Goal: Navigation & Orientation: Find specific page/section

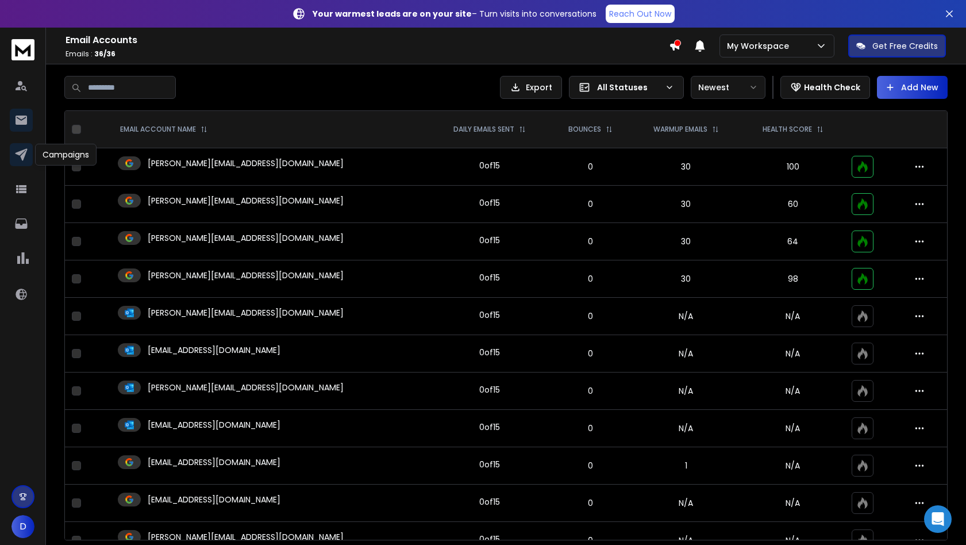
click at [17, 157] on icon at bounding box center [21, 155] width 14 height 14
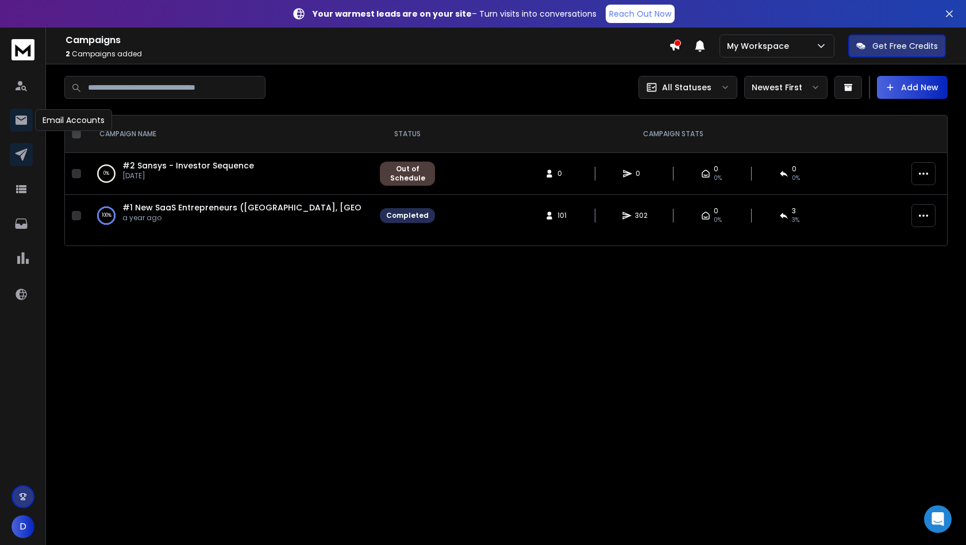
click at [25, 118] on icon at bounding box center [21, 120] width 11 height 9
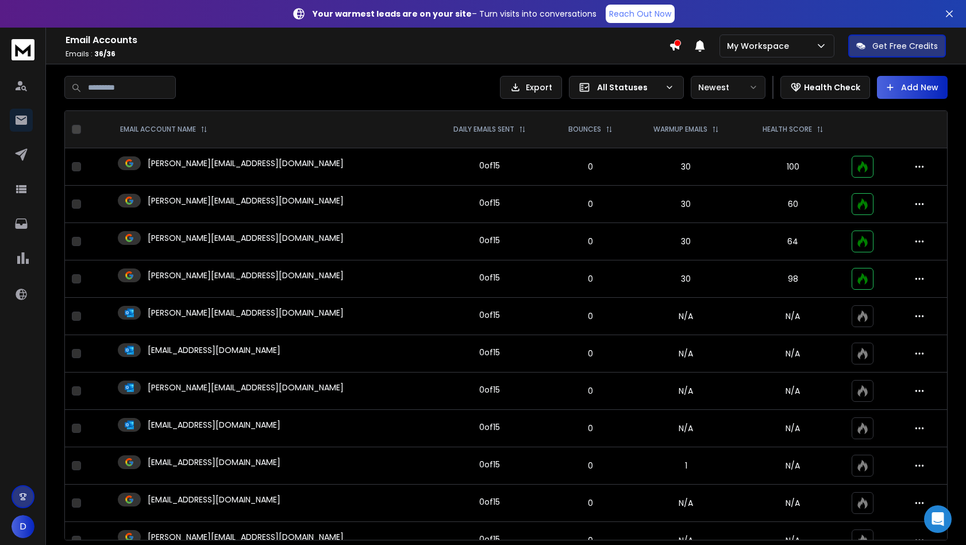
click at [791, 200] on td "60" at bounding box center [793, 204] width 104 height 37
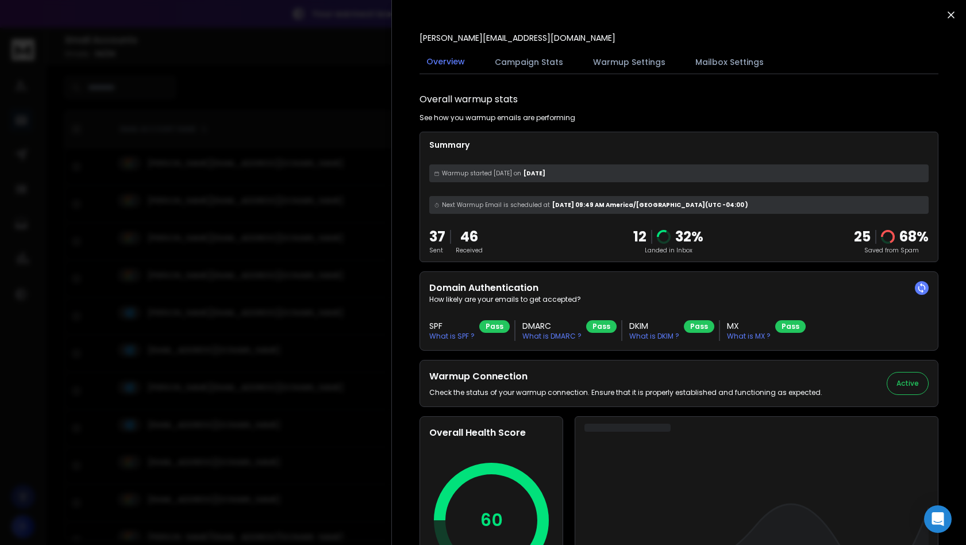
click at [948, 17] on icon "button" at bounding box center [950, 14] width 11 height 11
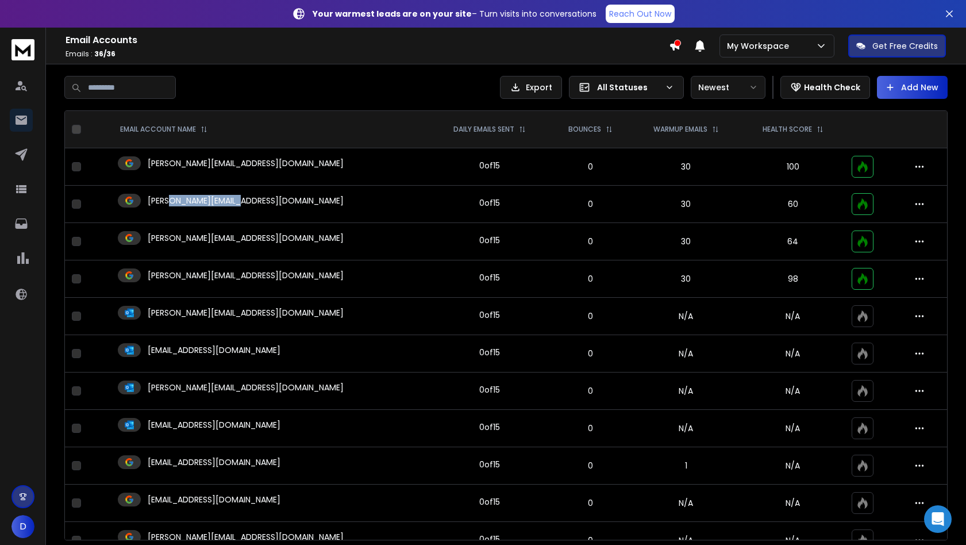
drag, startPoint x: 283, startPoint y: 200, endPoint x: 176, endPoint y: 203, distance: 106.3
click at [176, 203] on div "[PERSON_NAME][EMAIL_ADDRESS][DOMAIN_NAME]" at bounding box center [271, 201] width 306 height 14
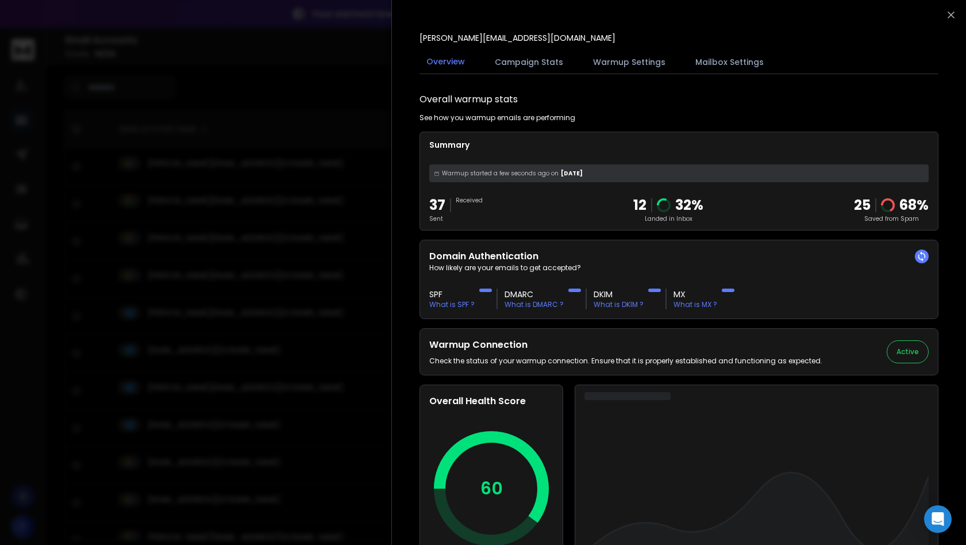
click at [277, 238] on div at bounding box center [483, 272] width 966 height 545
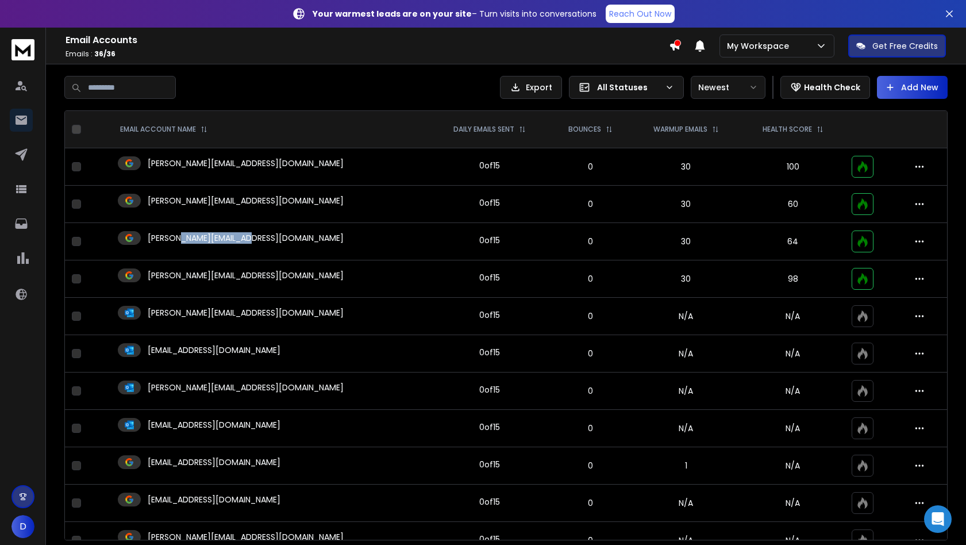
drag, startPoint x: 272, startPoint y: 236, endPoint x: 187, endPoint y: 237, distance: 85.0
click at [187, 237] on div "[PERSON_NAME][EMAIL_ADDRESS][DOMAIN_NAME]" at bounding box center [271, 238] width 306 height 14
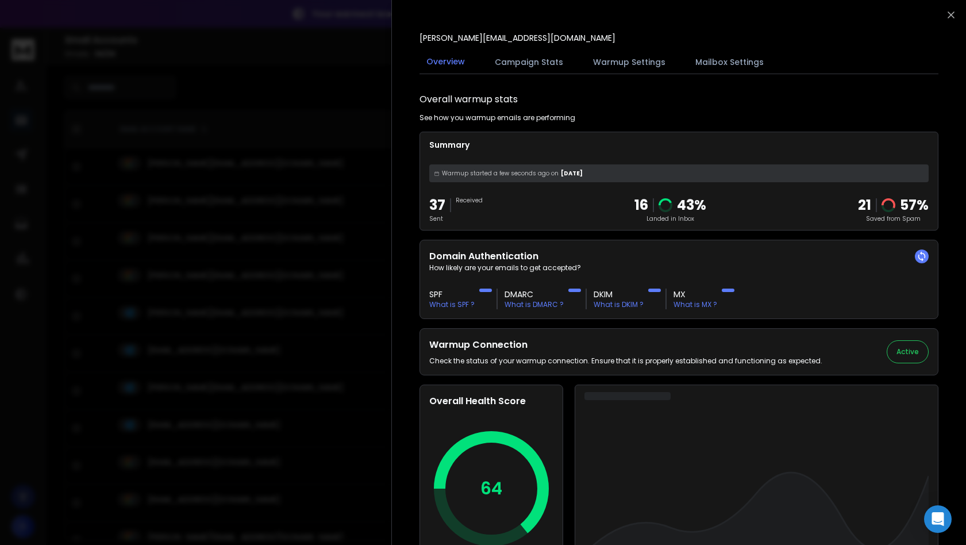
click at [248, 219] on div at bounding box center [483, 272] width 966 height 545
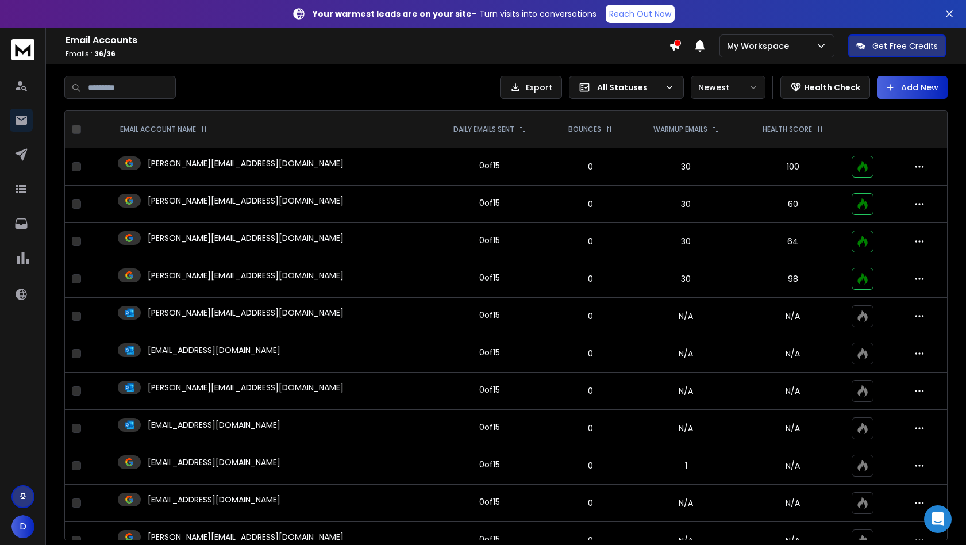
click at [788, 209] on td "60" at bounding box center [793, 204] width 104 height 37
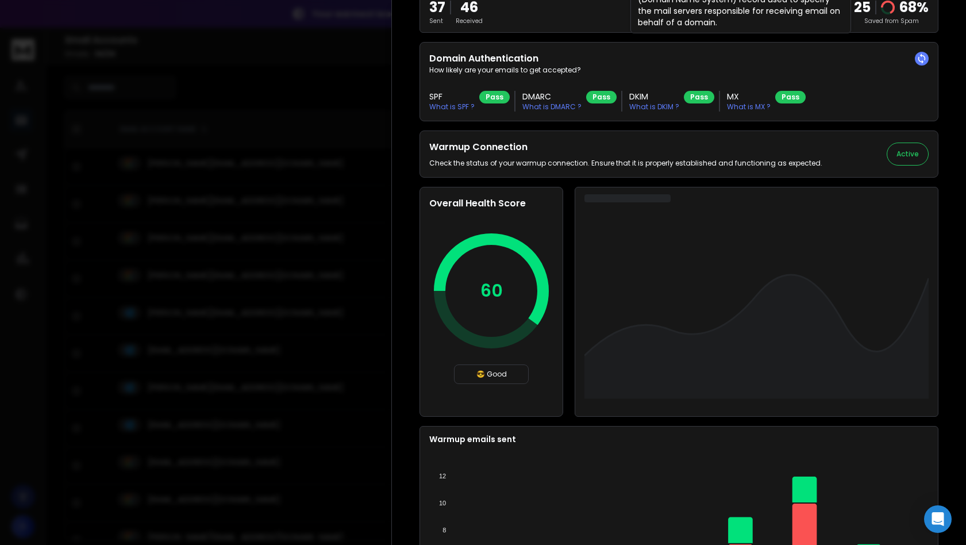
scroll to position [392, 0]
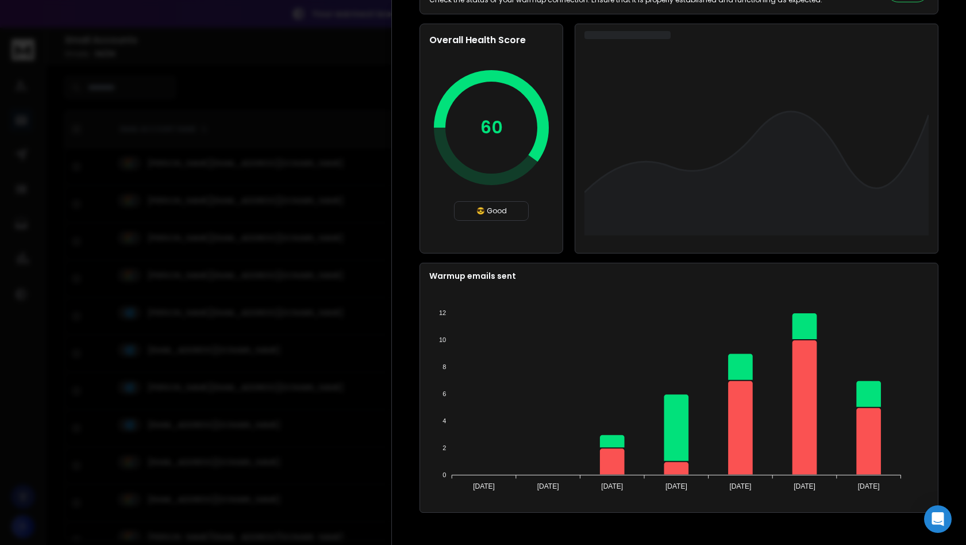
click at [107, 188] on div at bounding box center [483, 272] width 966 height 545
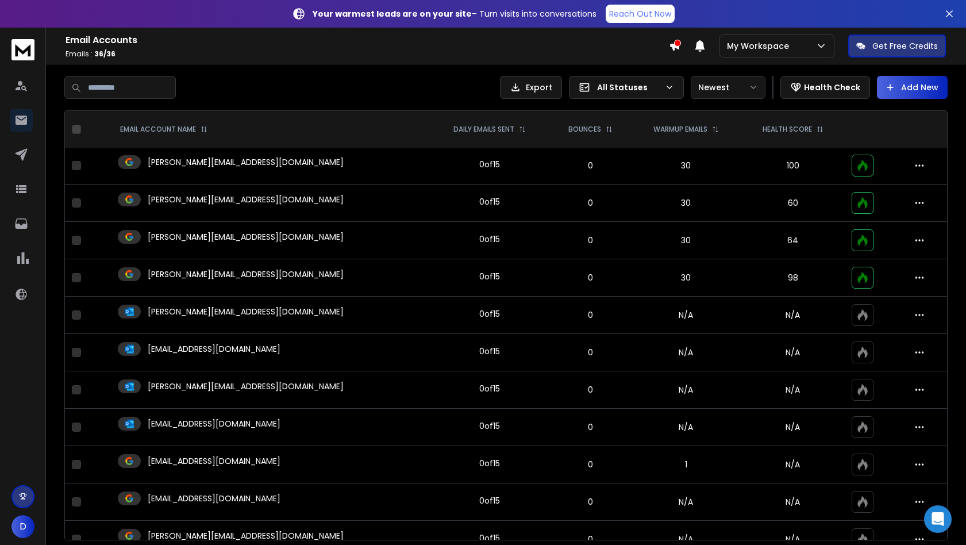
scroll to position [0, 0]
click at [21, 185] on icon at bounding box center [21, 189] width 10 height 8
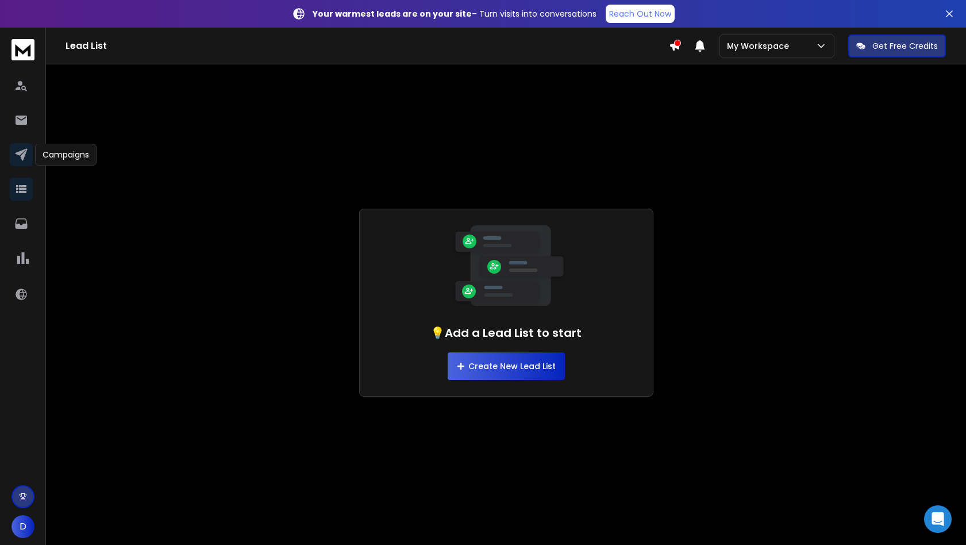
click at [24, 156] on icon at bounding box center [21, 154] width 12 height 12
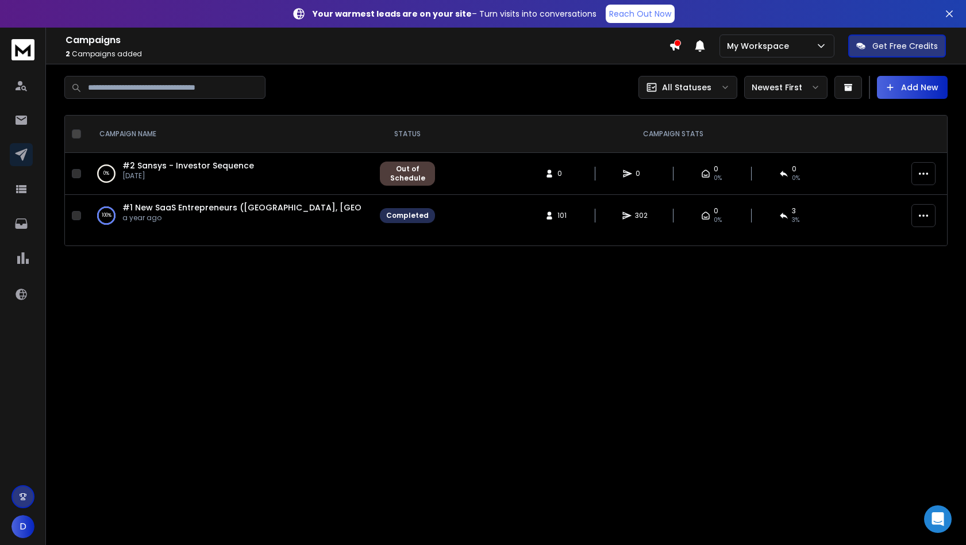
click at [184, 279] on div "Your warmest leads are on your site – Turn visits into conversations Reach Out …" at bounding box center [483, 272] width 966 height 545
click at [21, 226] on icon at bounding box center [21, 223] width 12 height 10
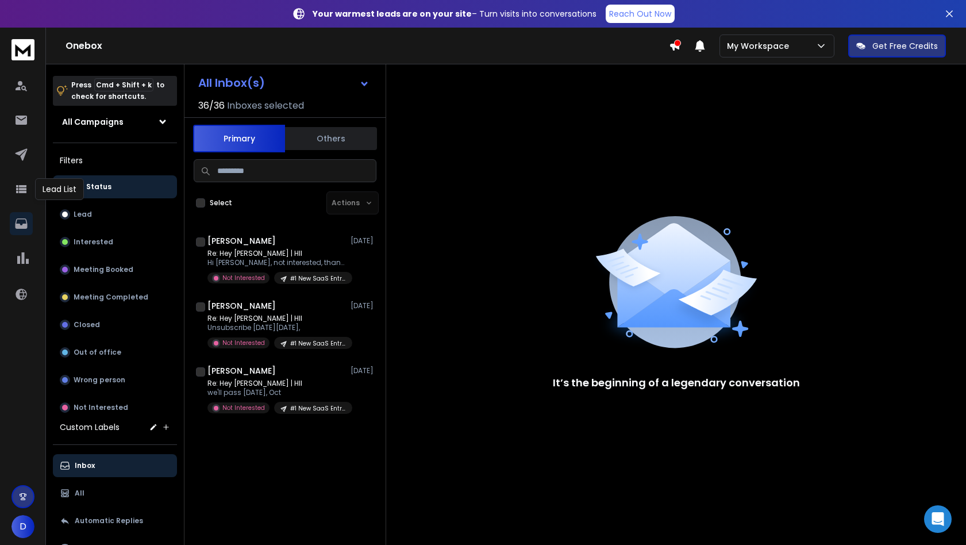
click at [24, 174] on div at bounding box center [23, 192] width 26 height 236
click at [21, 155] on icon at bounding box center [21, 154] width 12 height 12
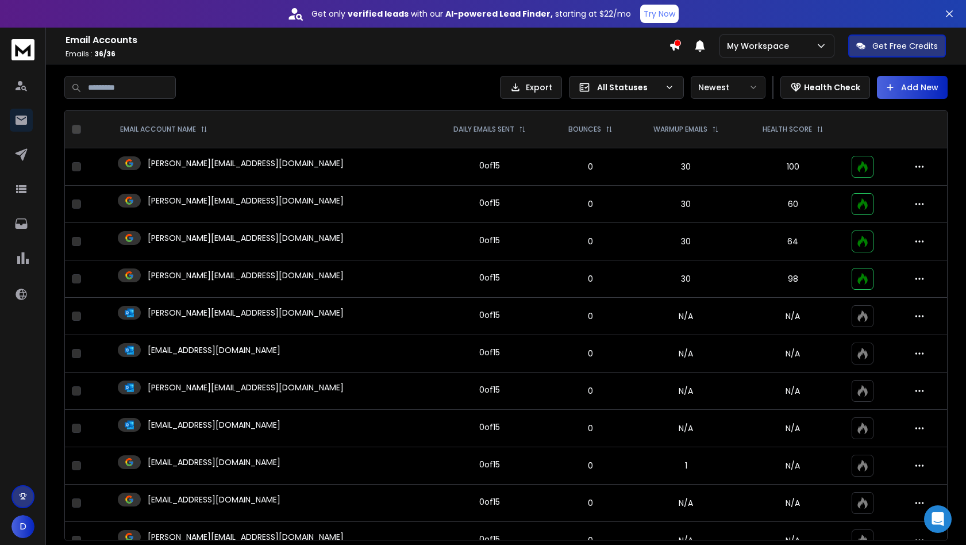
click at [951, 14] on icon at bounding box center [949, 14] width 10 height 10
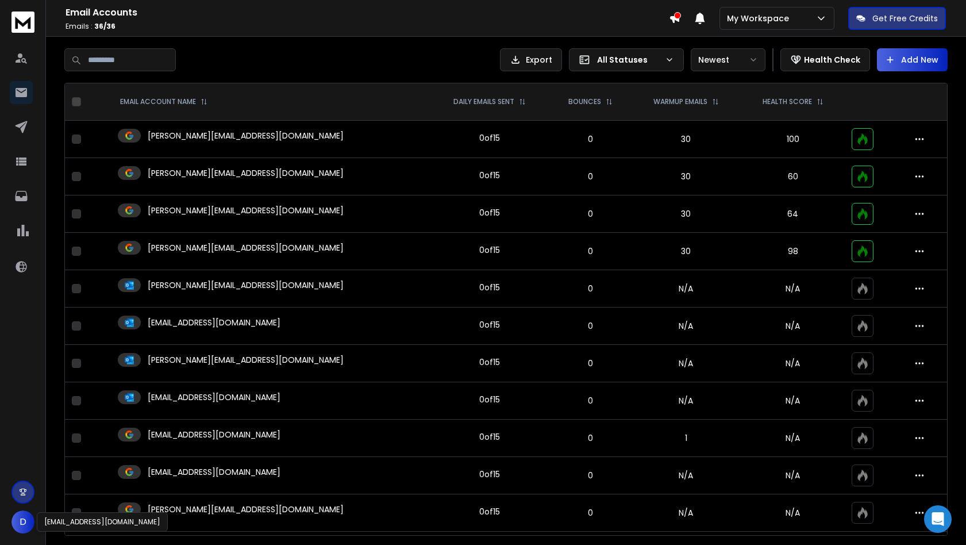
click at [18, 523] on span "D" at bounding box center [22, 521] width 23 height 23
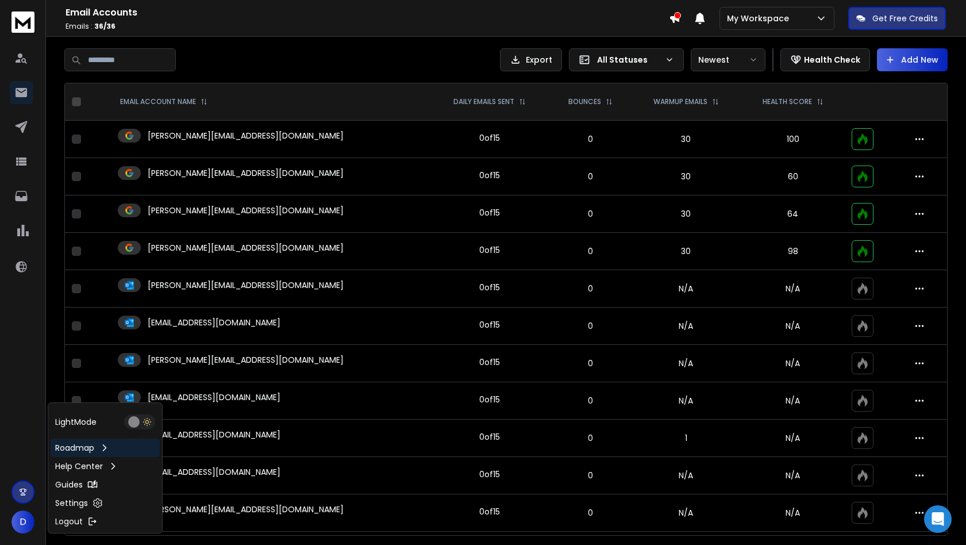
click at [17, 524] on span "D" at bounding box center [22, 521] width 23 height 23
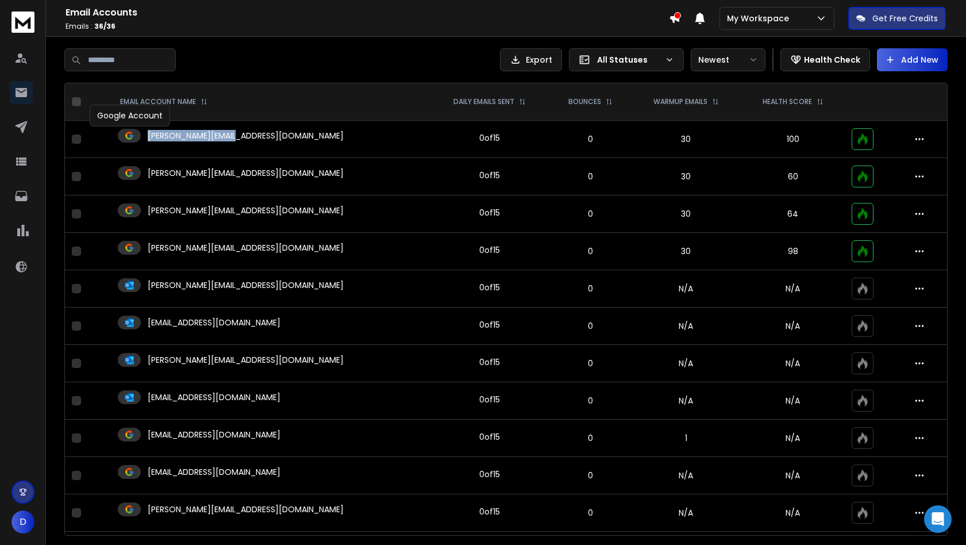
drag, startPoint x: 125, startPoint y: 128, endPoint x: 248, endPoint y: 143, distance: 123.9
click at [248, 143] on td "[PERSON_NAME][EMAIL_ADDRESS][DOMAIN_NAME]" at bounding box center [270, 139] width 319 height 37
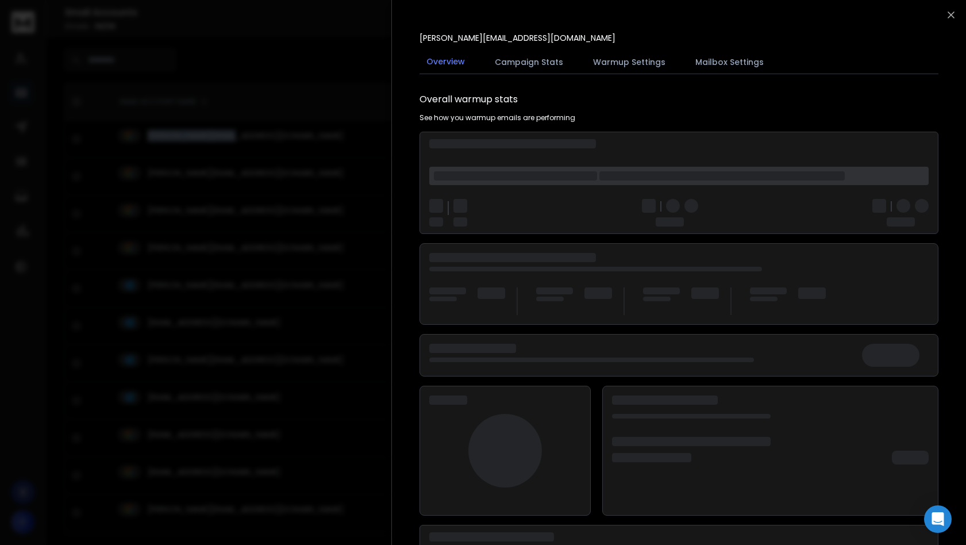
click at [248, 174] on div at bounding box center [483, 272] width 966 height 545
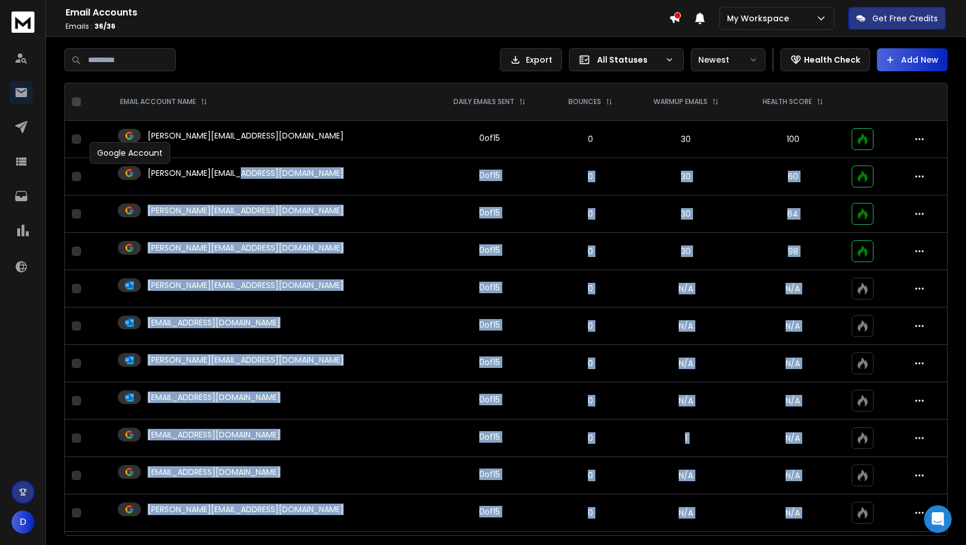
drag, startPoint x: 234, startPoint y: 171, endPoint x: 159, endPoint y: 194, distance: 78.0
click at [113, 164] on body "Get only verified leads with our AI-powered Lead Finder, starting at $22/mo Try…" at bounding box center [483, 272] width 966 height 545
click at [256, 230] on td "[PERSON_NAME][EMAIL_ADDRESS][DOMAIN_NAME]" at bounding box center [270, 213] width 319 height 37
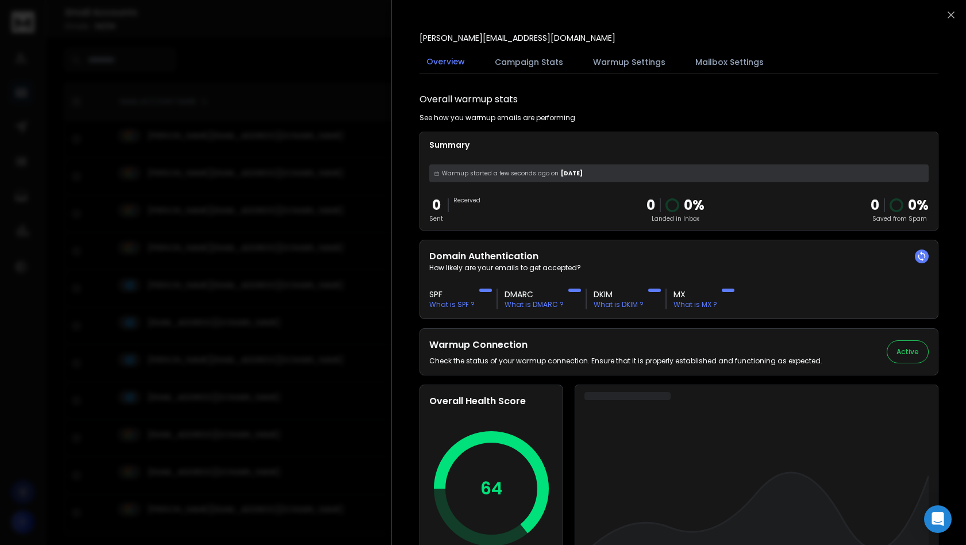
click at [290, 253] on div at bounding box center [483, 272] width 966 height 545
